Goal: Task Accomplishment & Management: Use online tool/utility

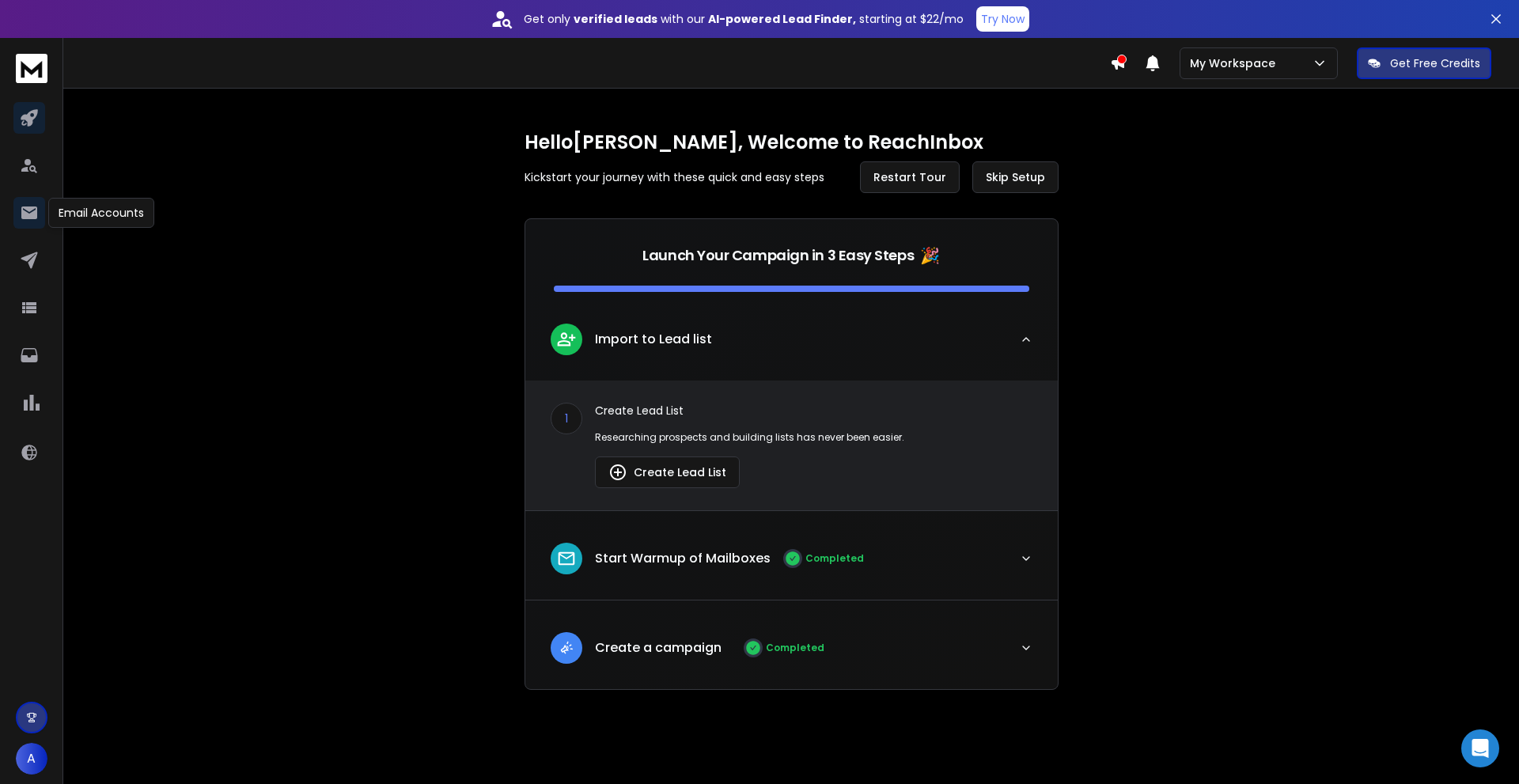
click at [30, 212] on icon at bounding box center [28, 213] width 16 height 13
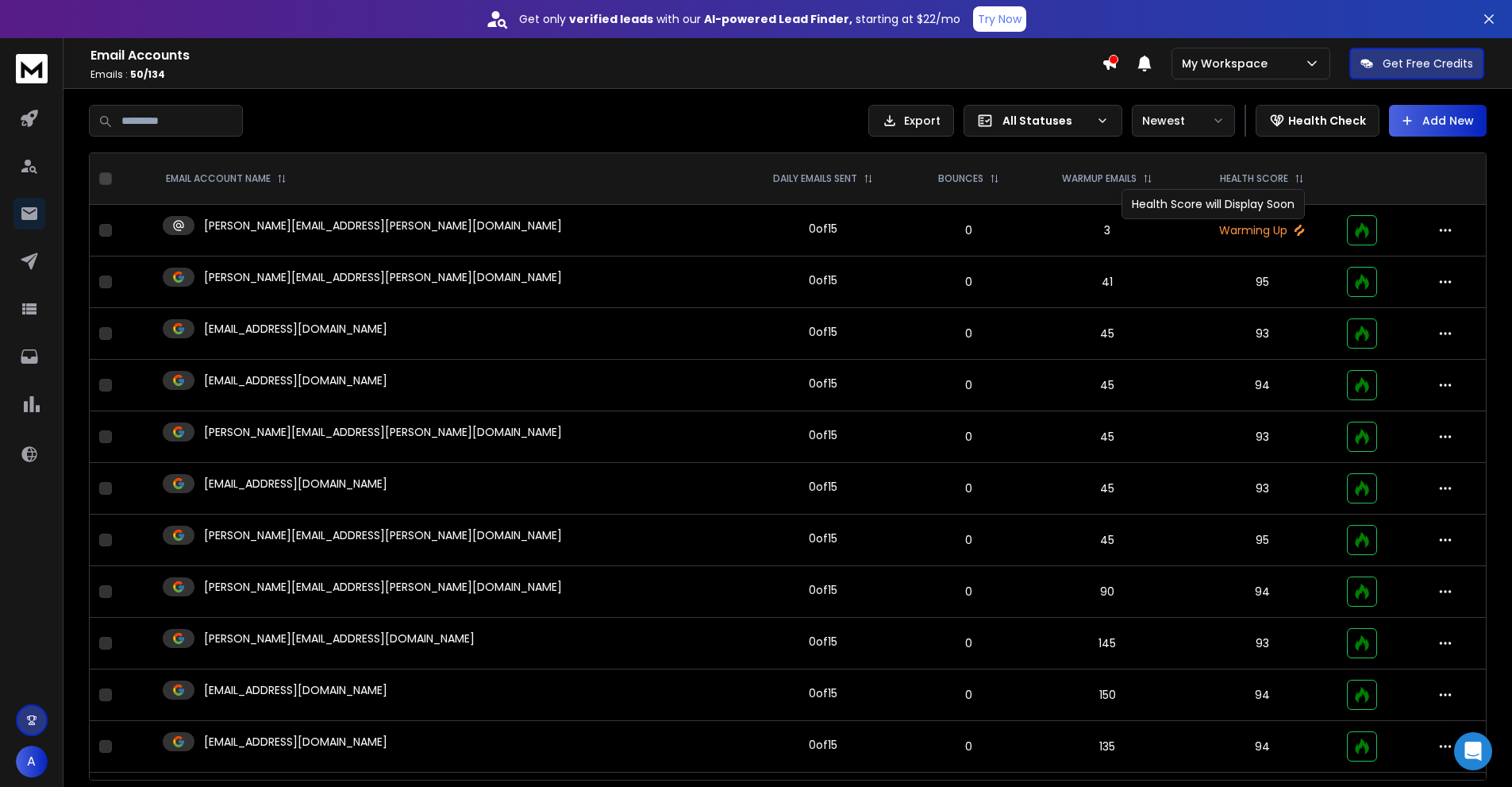
click at [1241, 227] on p "Warming Up" at bounding box center [1262, 230] width 132 height 16
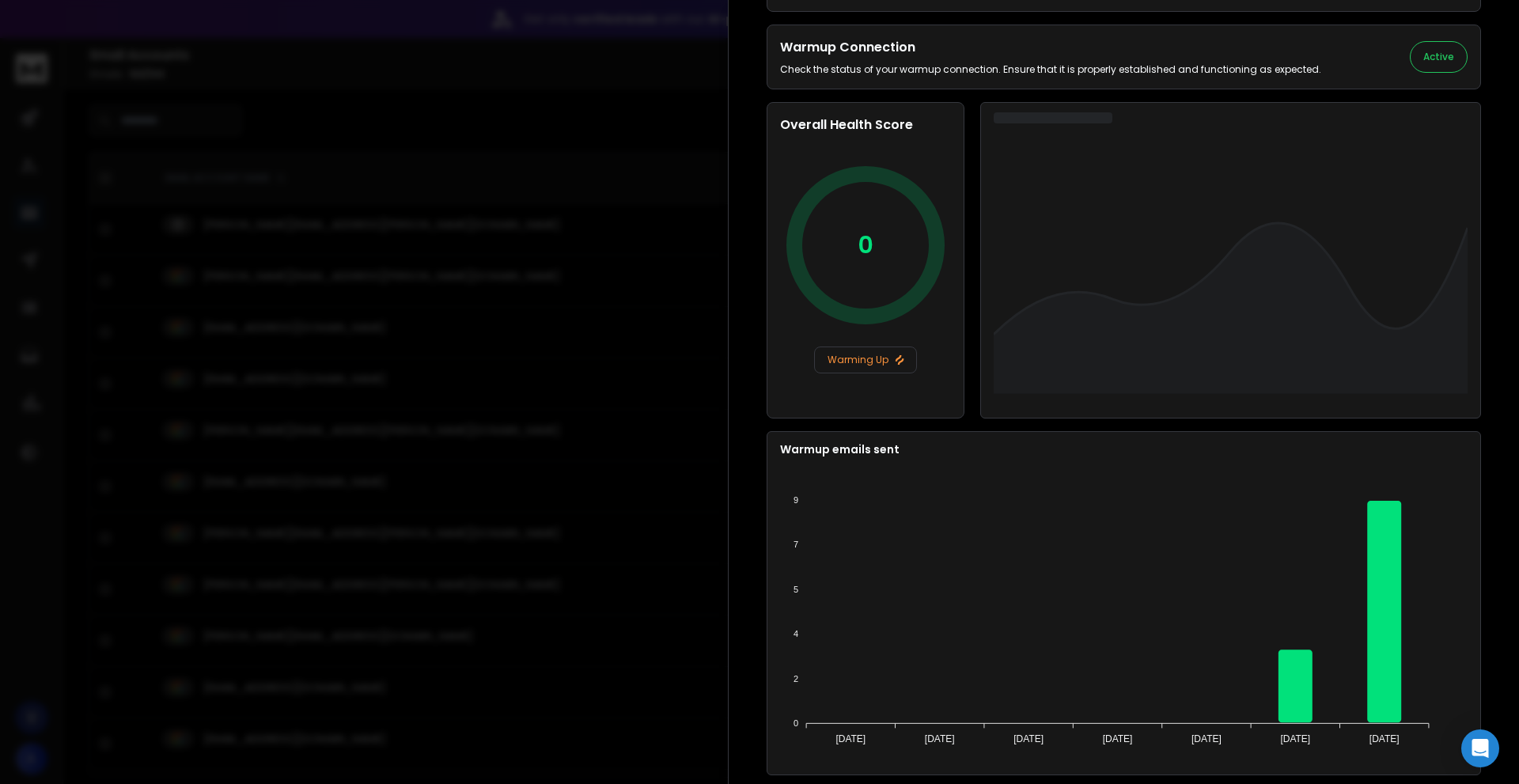
scroll to position [506, 0]
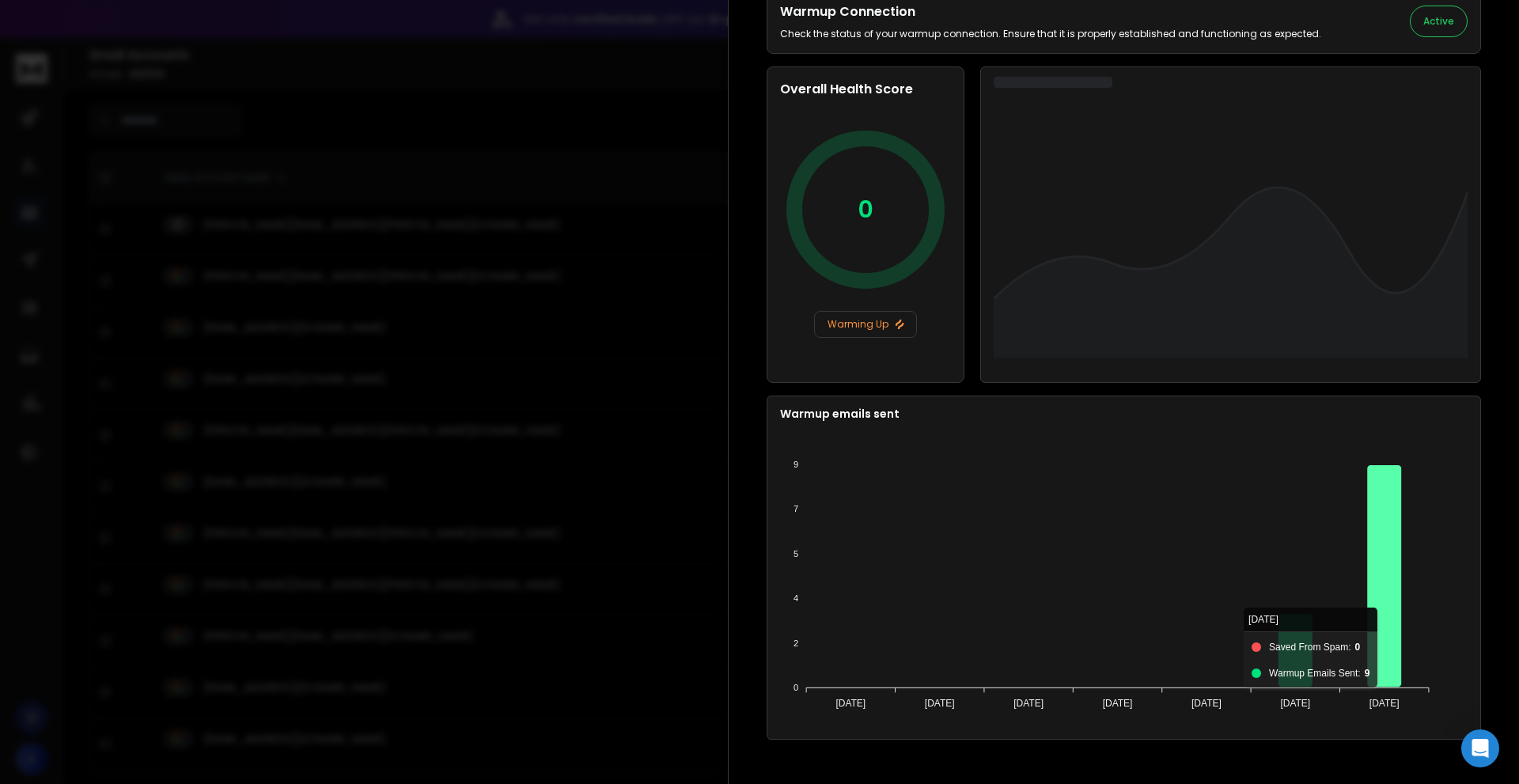
click at [1377, 501] on icon at bounding box center [1384, 575] width 34 height 222
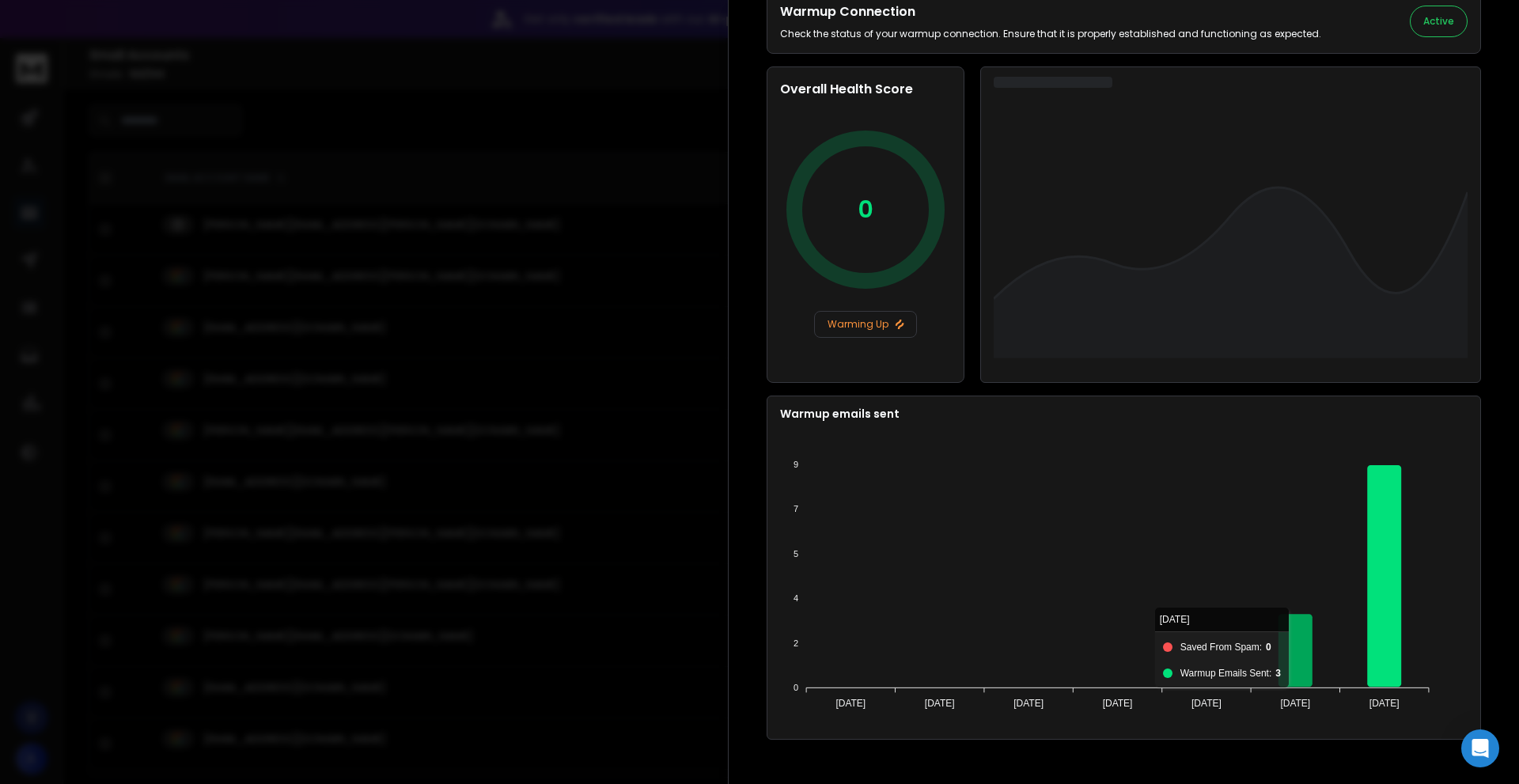
click at [1307, 638] on icon at bounding box center [1296, 651] width 34 height 73
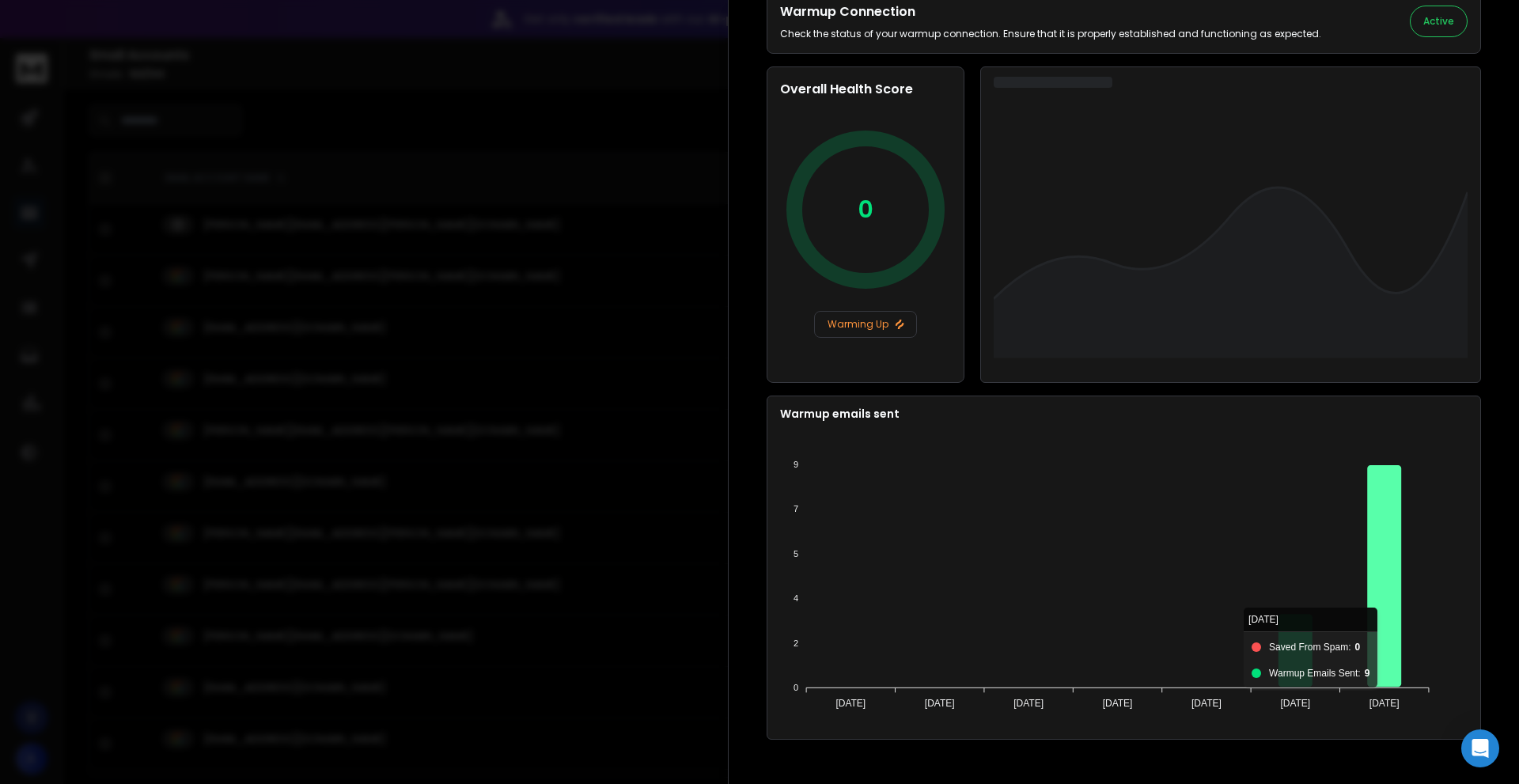
click at [1396, 505] on icon at bounding box center [1384, 575] width 34 height 222
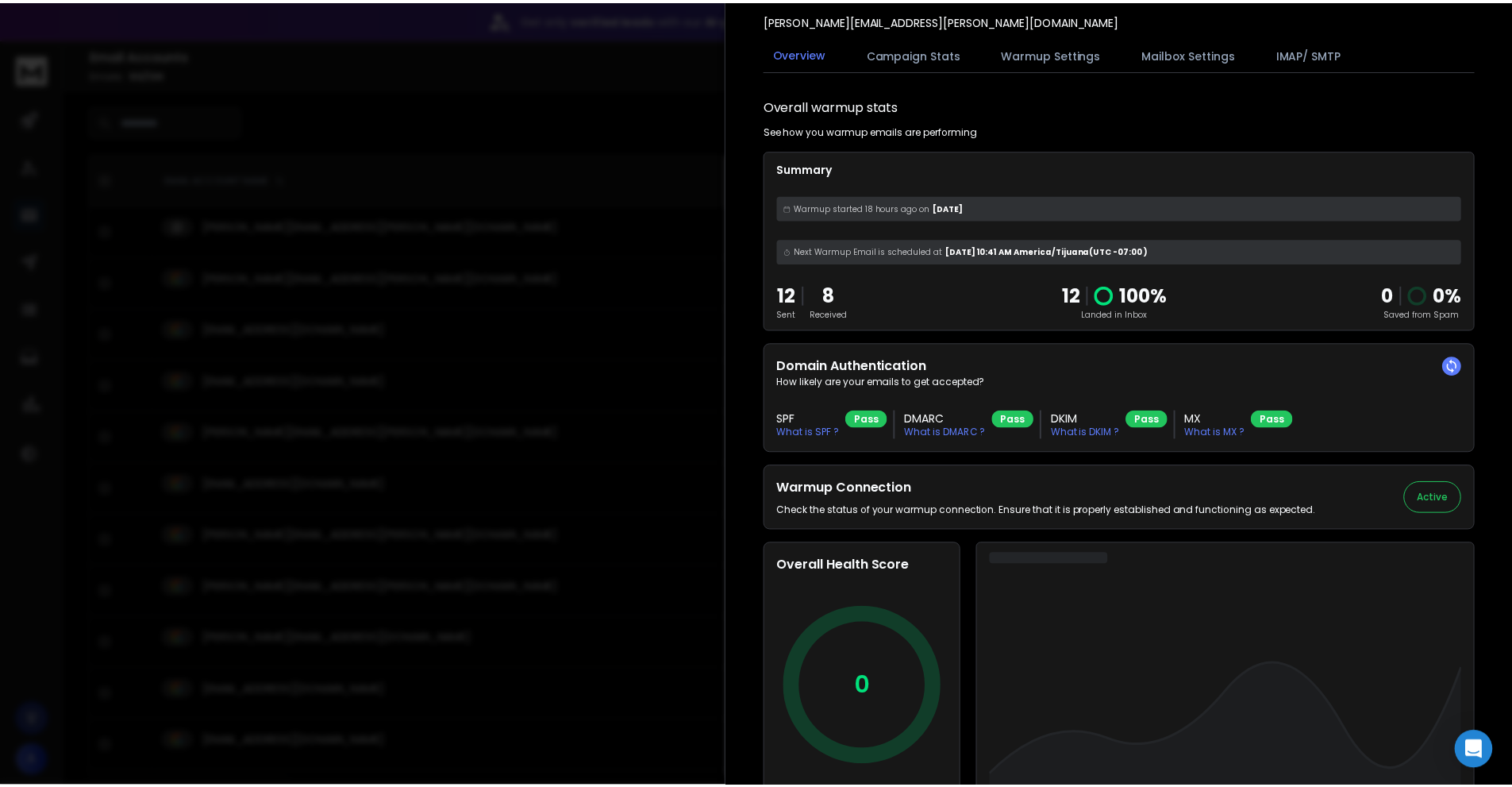
scroll to position [0, 0]
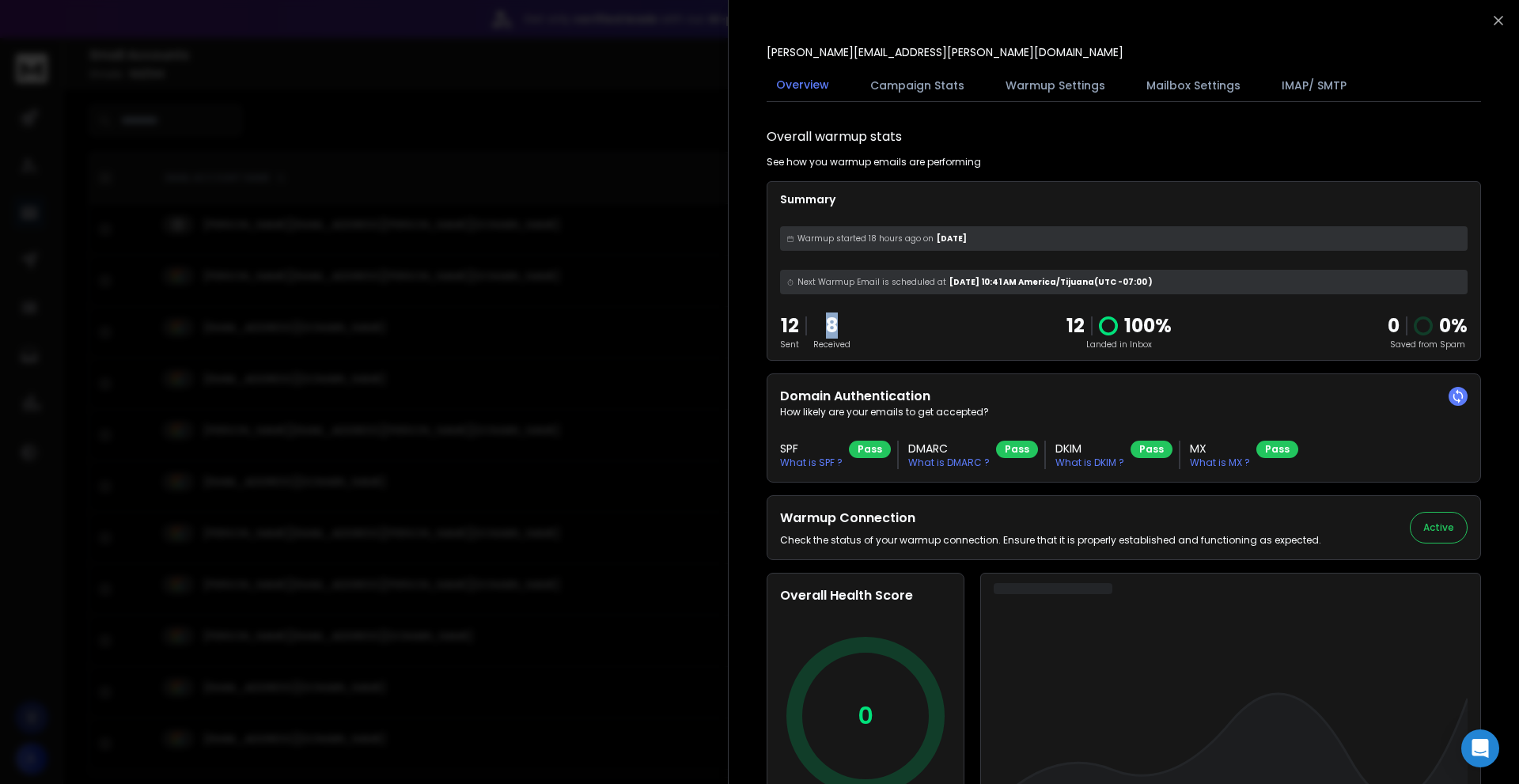
drag, startPoint x: 842, startPoint y: 323, endPoint x: 815, endPoint y: 325, distance: 27.1
click at [815, 325] on p "8" at bounding box center [832, 326] width 37 height 26
drag, startPoint x: 796, startPoint y: 325, endPoint x: 772, endPoint y: 325, distance: 24.0
click at [772, 325] on div "Summary Warmup started 18 hours ago on [DATE] Next Warmup Email is scheduled at…" at bounding box center [1124, 271] width 715 height 180
click at [611, 414] on div at bounding box center [760, 392] width 1519 height 784
